Goal: Check status: Check status

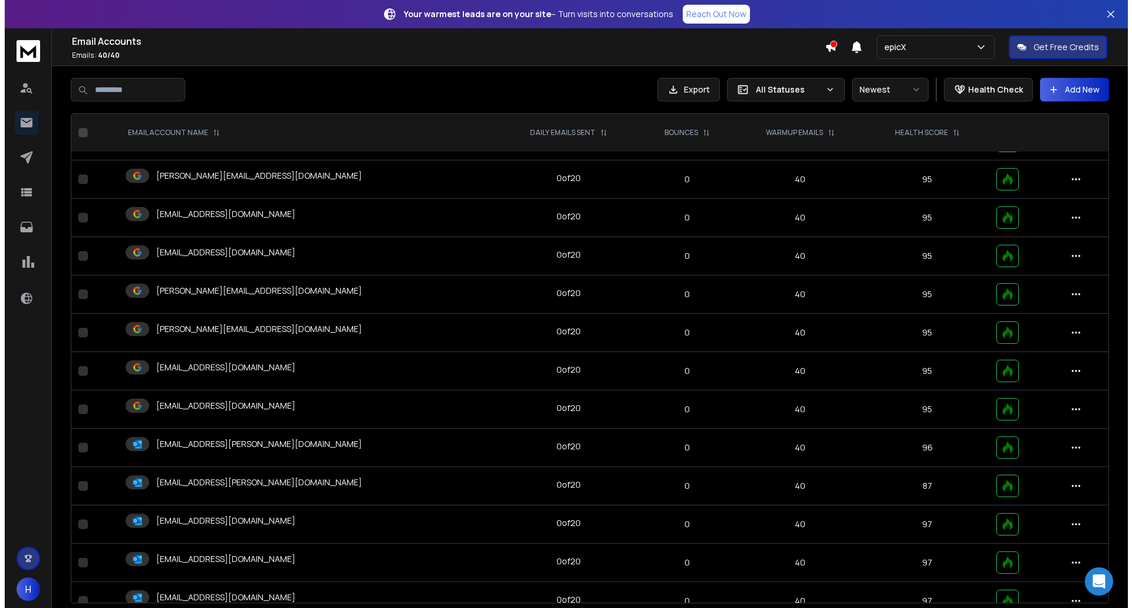
scroll to position [1092, 0]
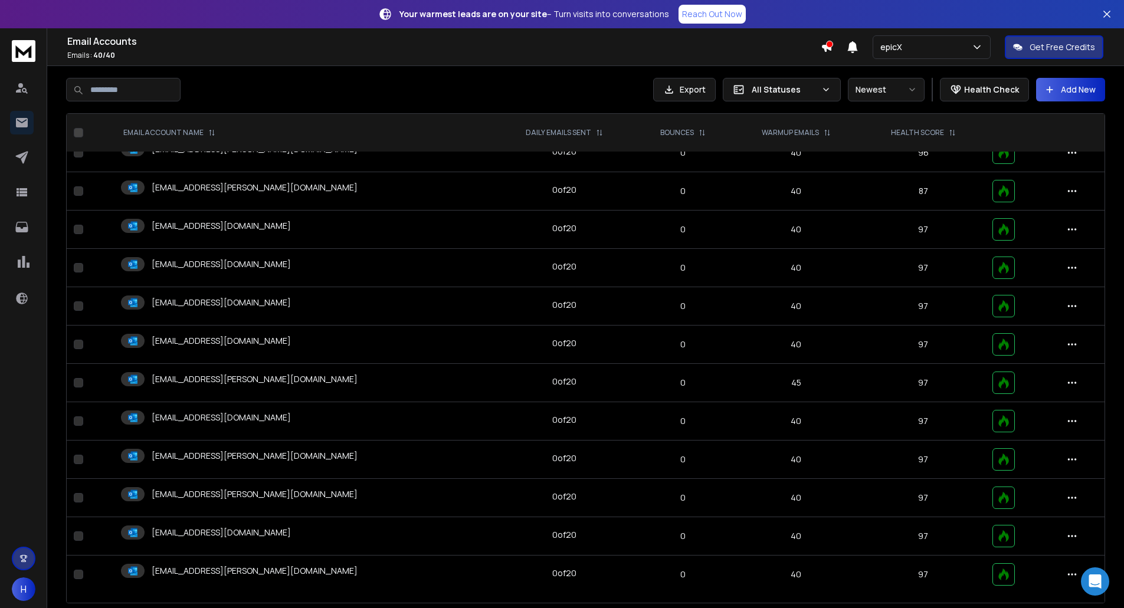
click at [382, 570] on div "[EMAIL_ADDRESS][PERSON_NAME][DOMAIN_NAME]" at bounding box center [303, 571] width 364 height 14
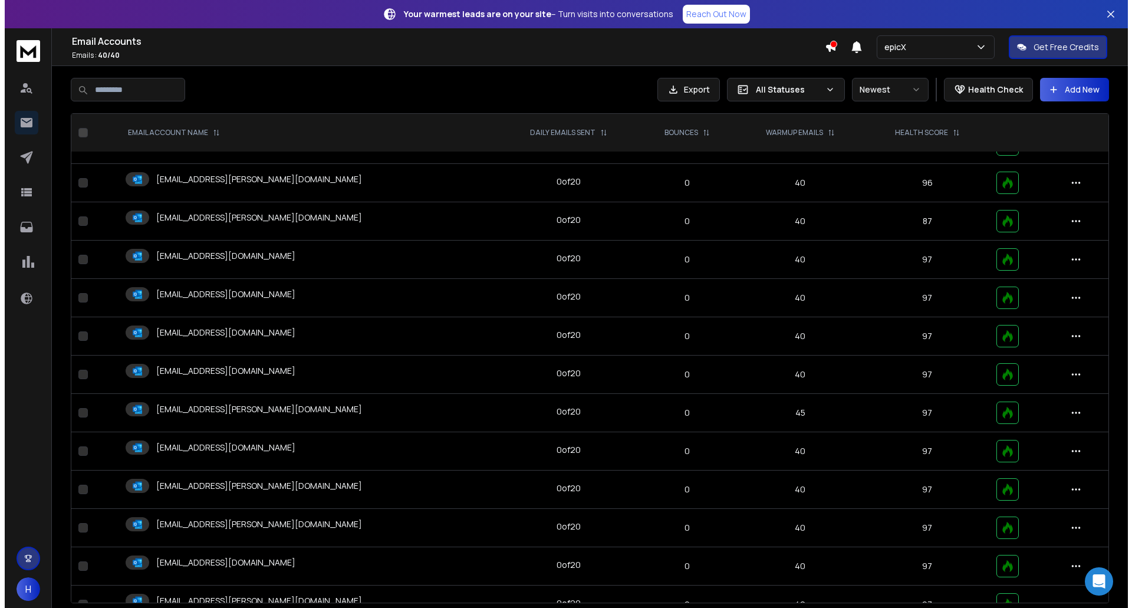
scroll to position [1033, 0]
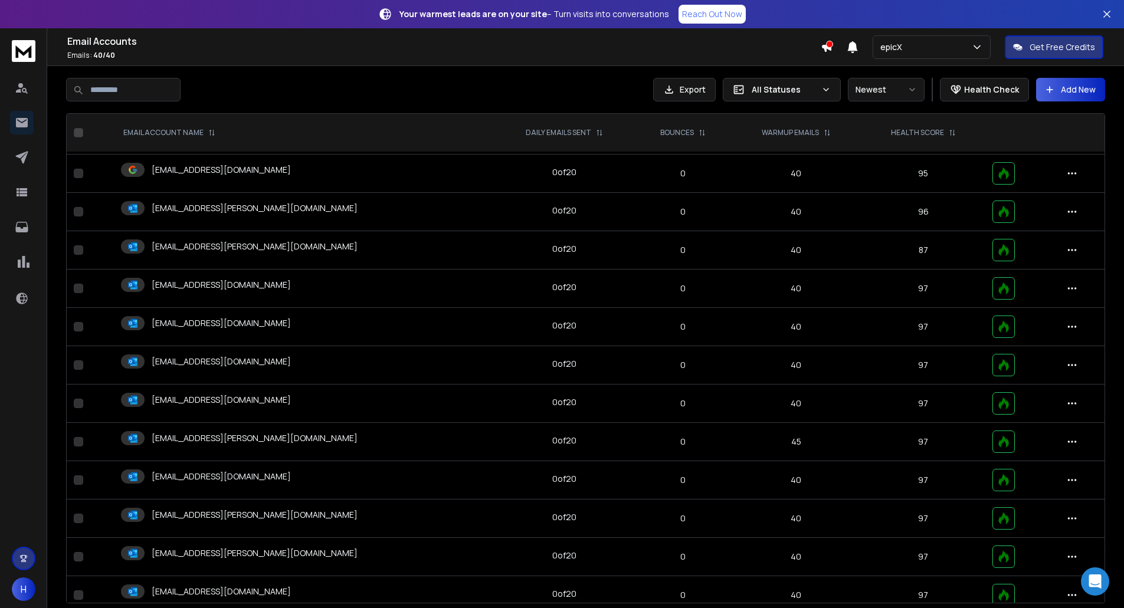
click at [492, 259] on td "0 of 20" at bounding box center [563, 246] width 143 height 31
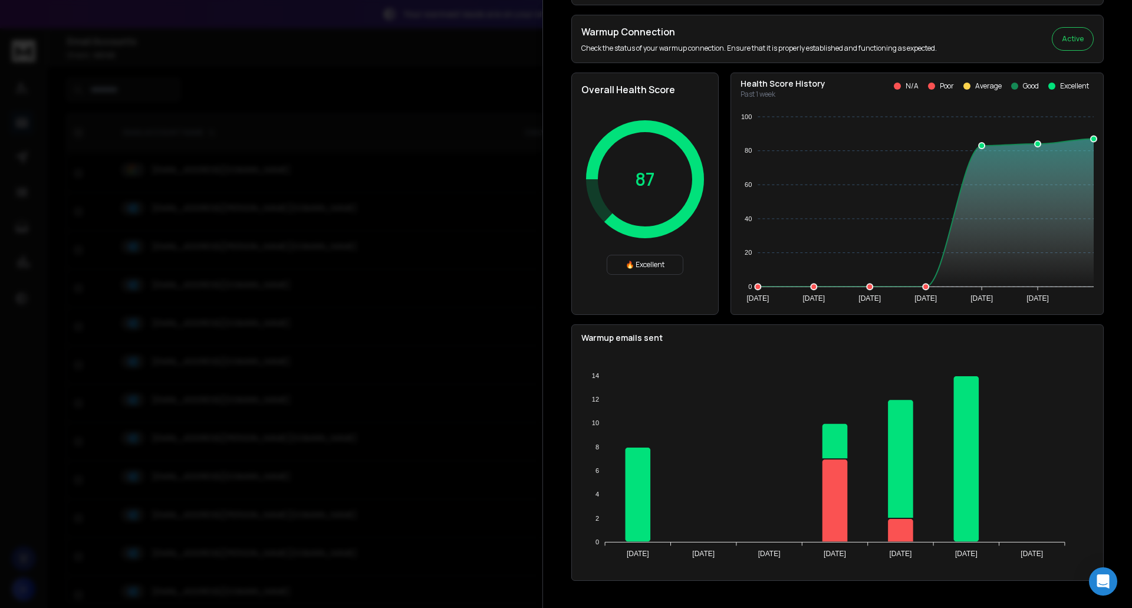
scroll to position [360, 0]
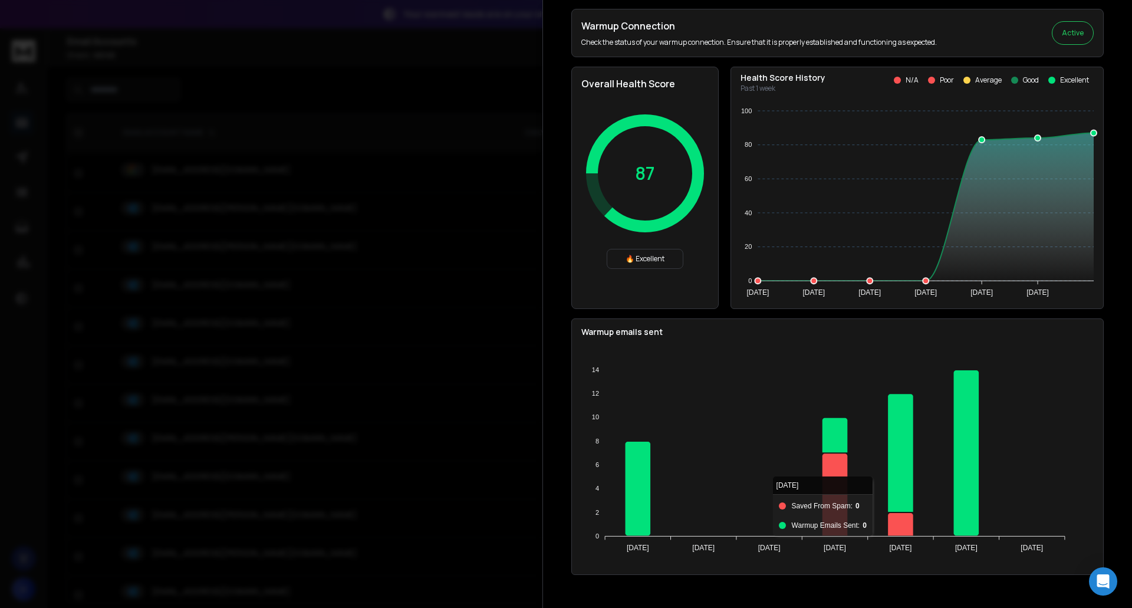
click at [510, 410] on div at bounding box center [566, 304] width 1132 height 608
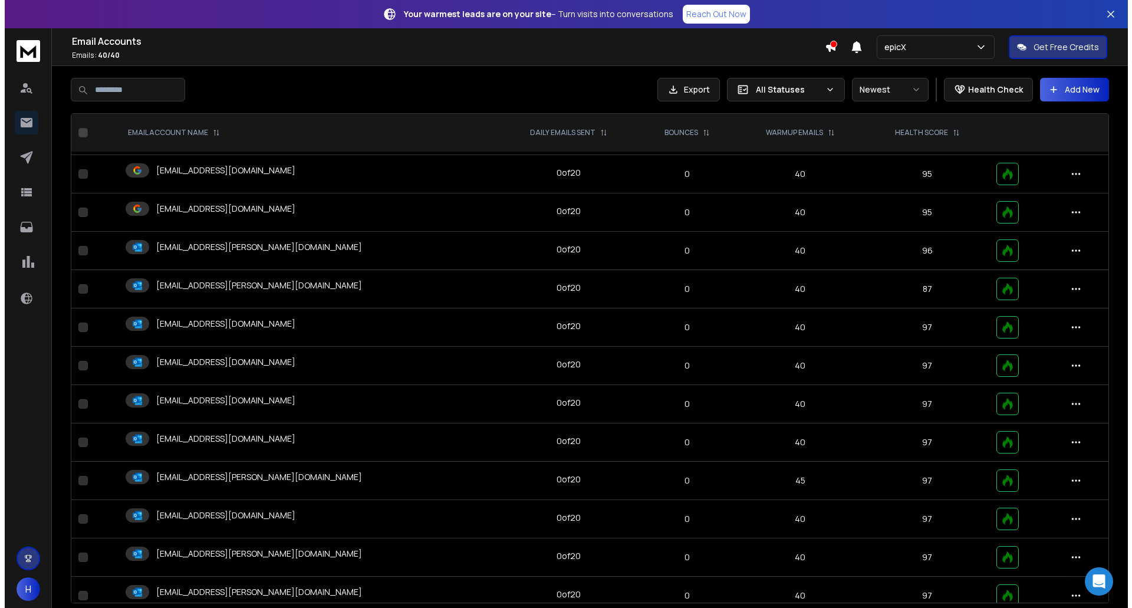
scroll to position [974, 0]
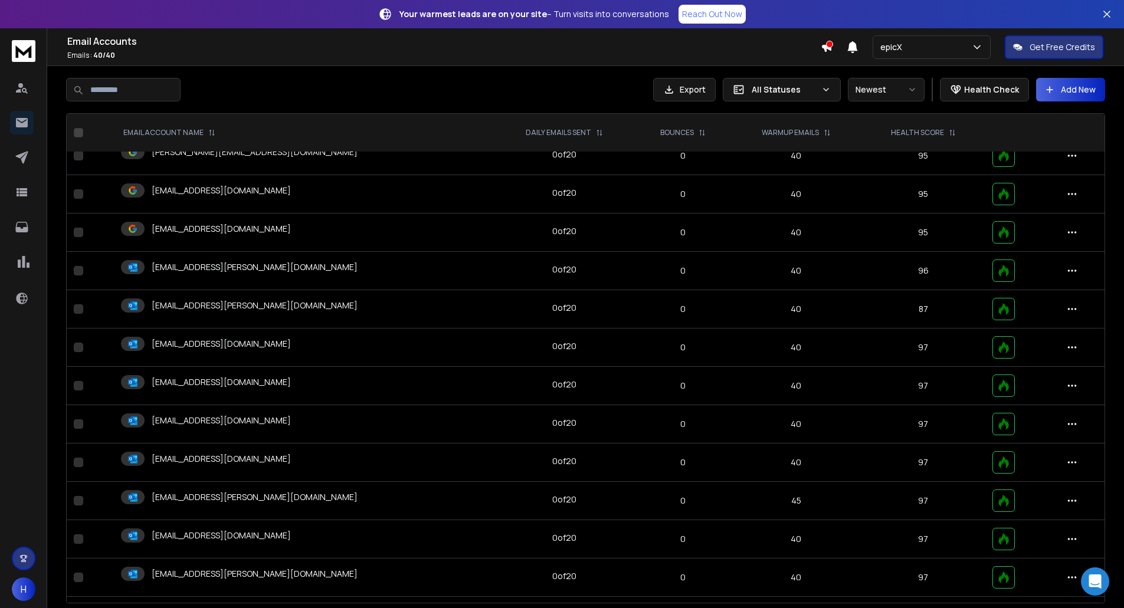
click at [492, 263] on td "0 of 20" at bounding box center [563, 267] width 143 height 31
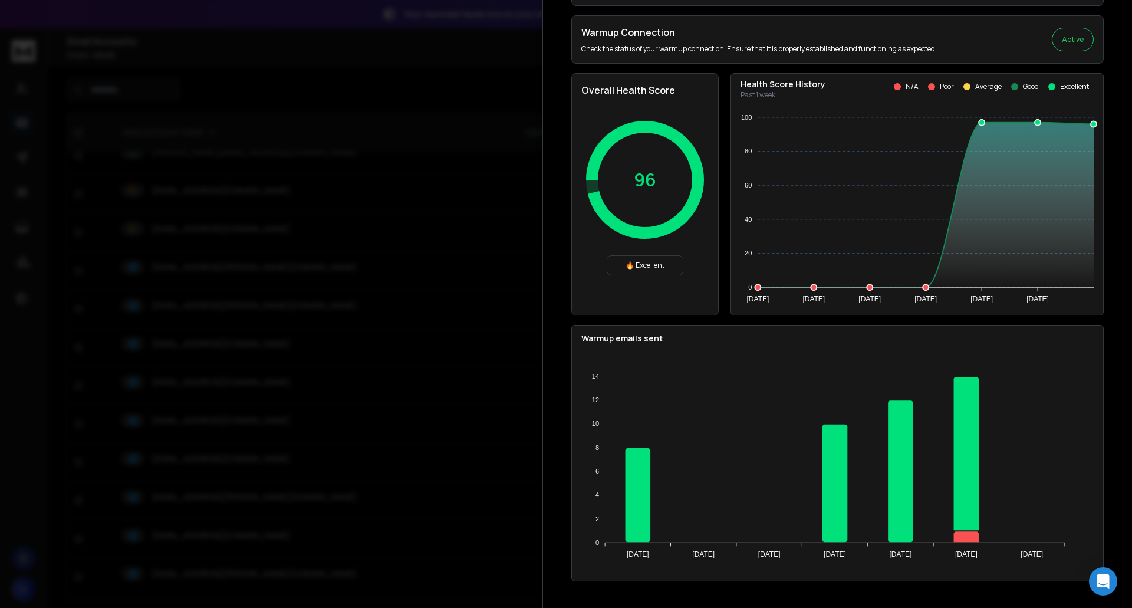
click at [425, 393] on div at bounding box center [566, 304] width 1132 height 608
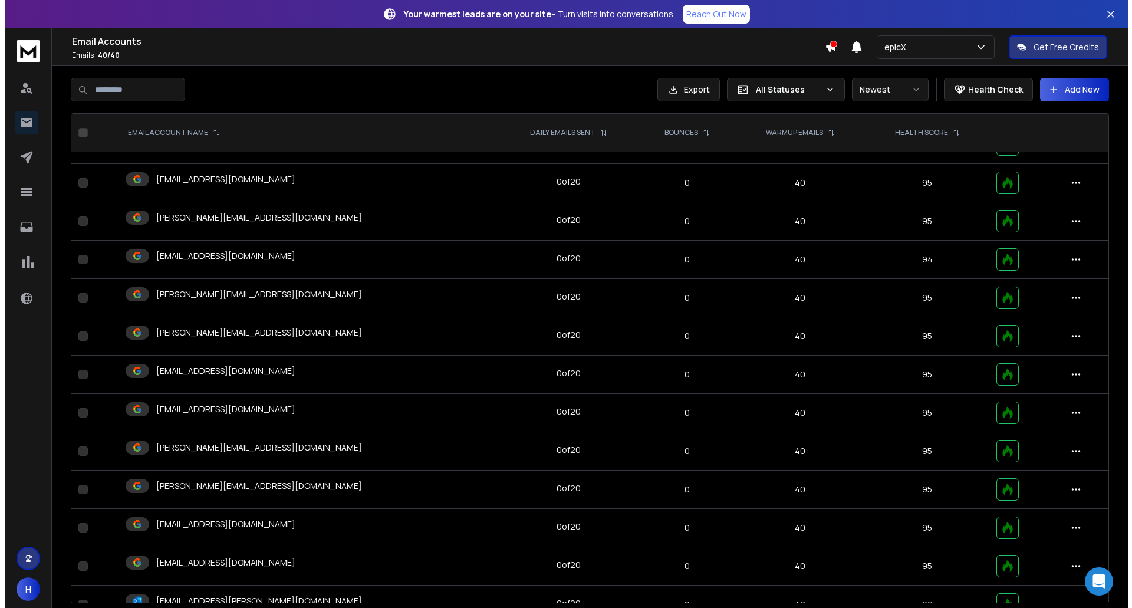
scroll to position [620, 0]
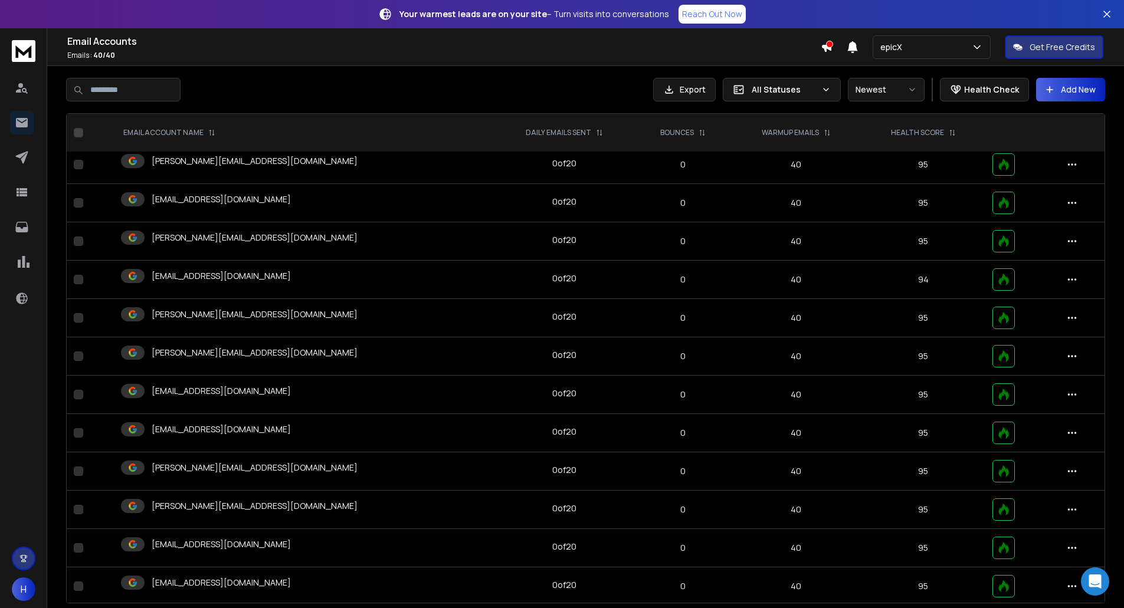
click at [492, 286] on td "0 of 20" at bounding box center [563, 276] width 143 height 31
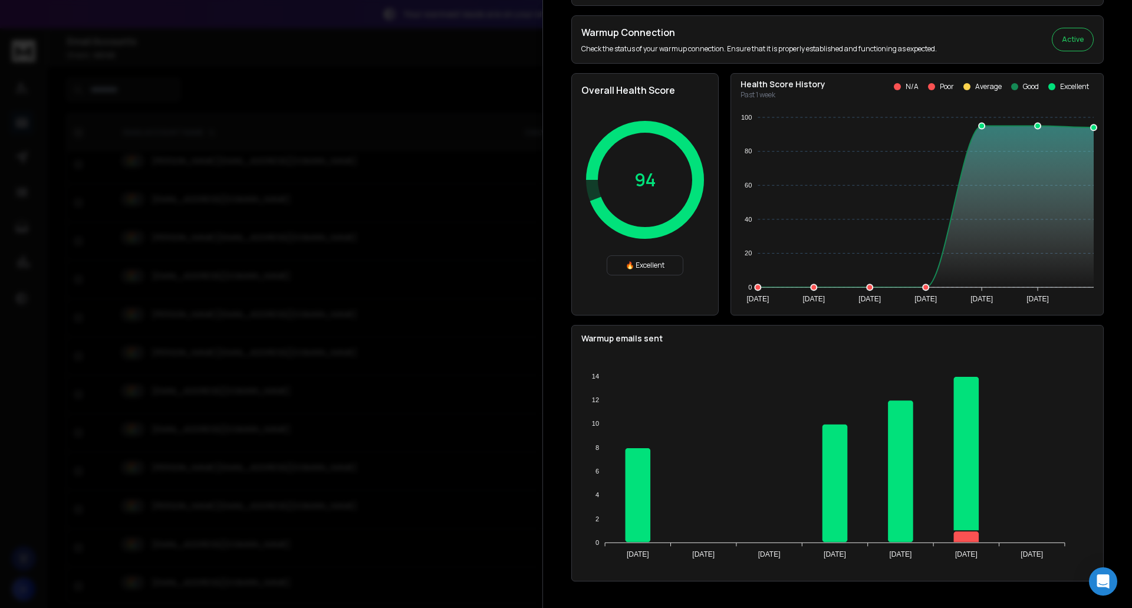
click at [456, 406] on div at bounding box center [566, 304] width 1132 height 608
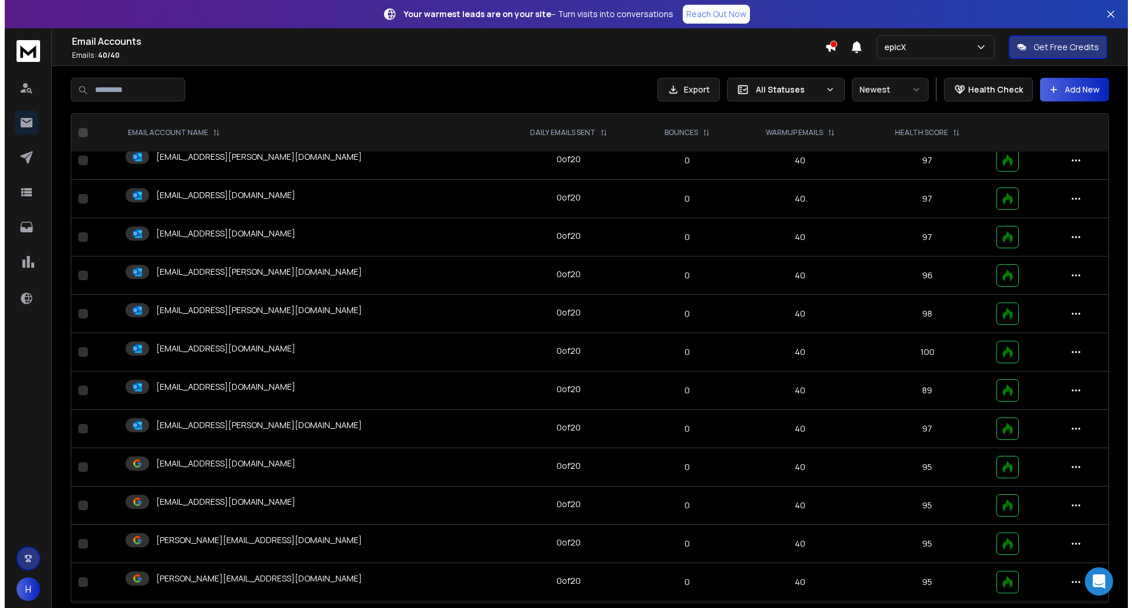
scroll to position [0, 0]
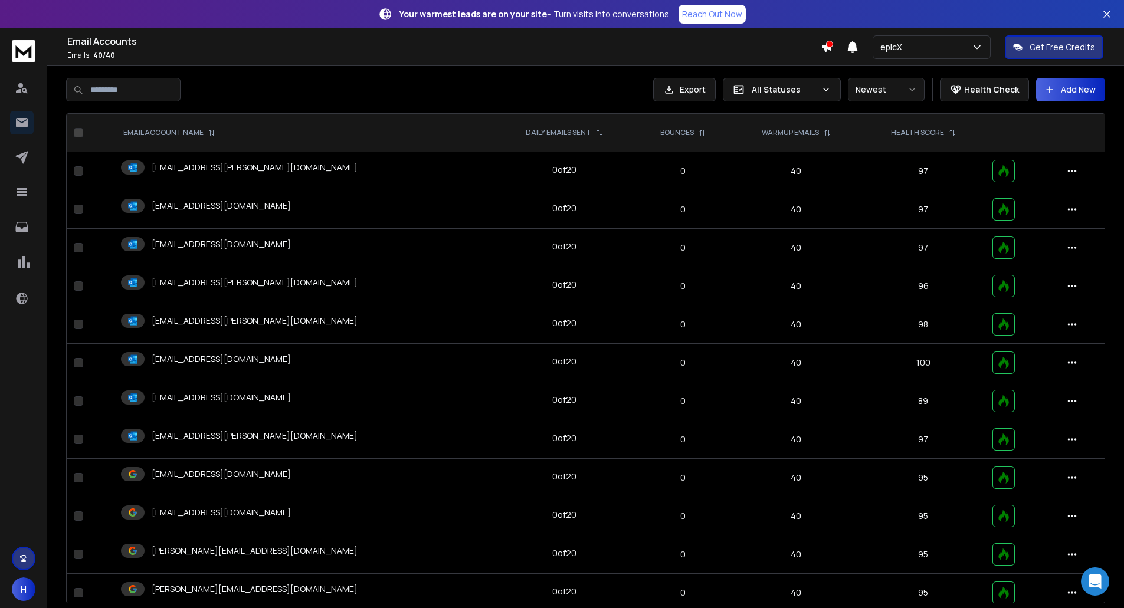
click at [492, 291] on td "0 of 20" at bounding box center [563, 282] width 143 height 31
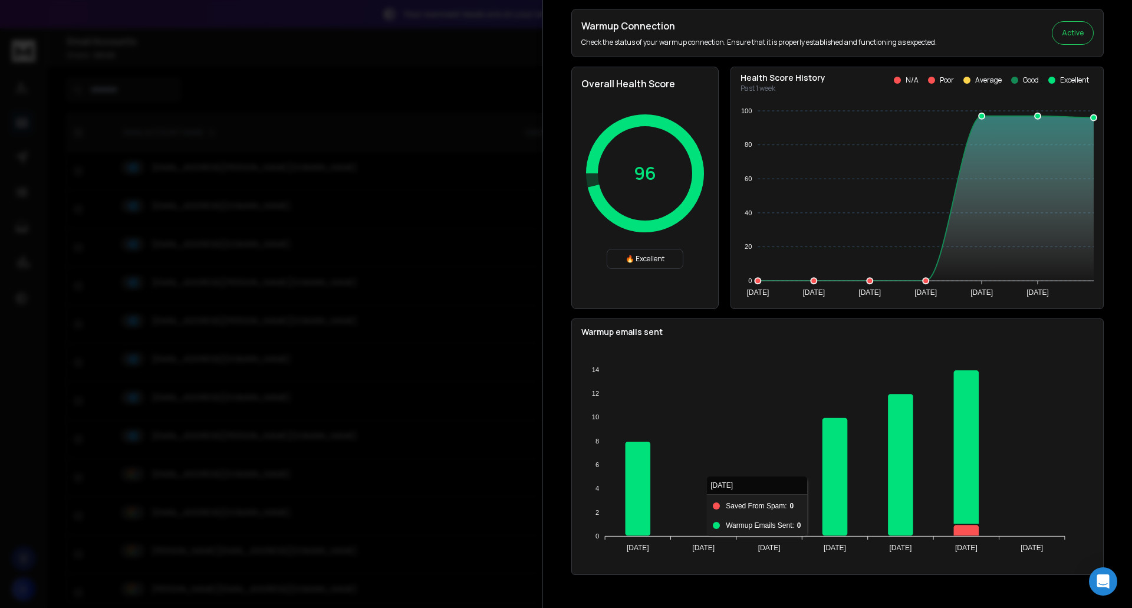
click at [446, 363] on div at bounding box center [566, 304] width 1132 height 608
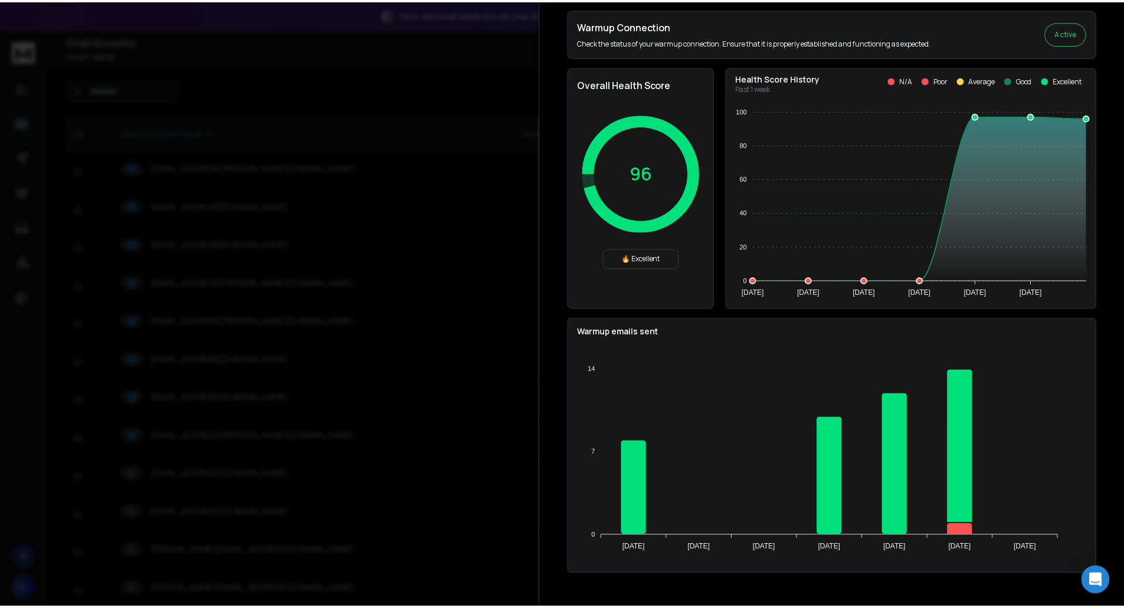
scroll to position [328, 0]
